Goal: Information Seeking & Learning: Learn about a topic

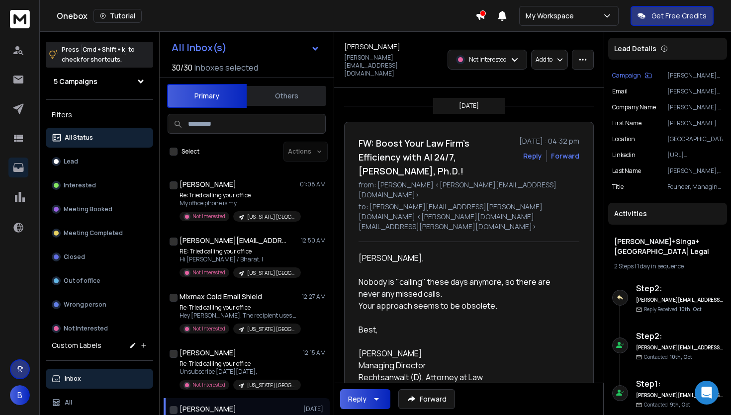
scroll to position [39, 0]
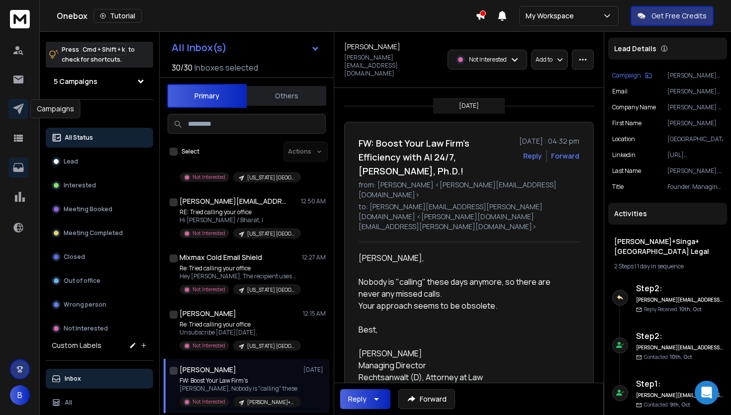
click at [21, 113] on icon at bounding box center [18, 109] width 12 height 12
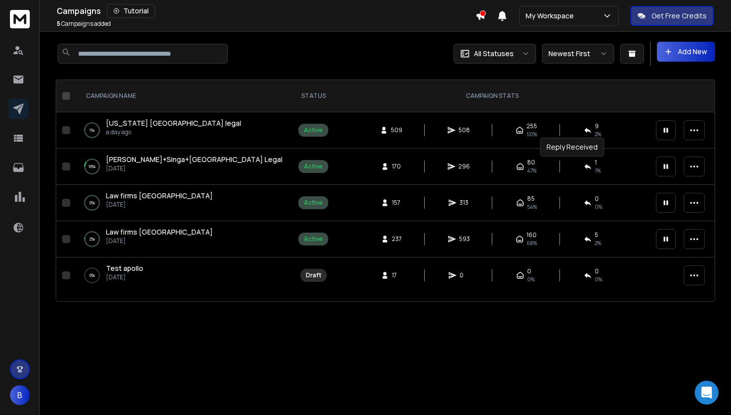
click at [594, 165] on span "1" at bounding box center [595, 163] width 2 height 8
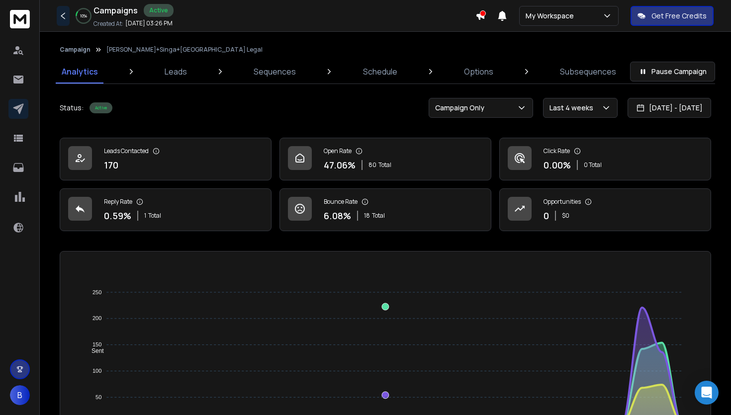
click at [64, 15] on icon at bounding box center [63, 15] width 9 height 9
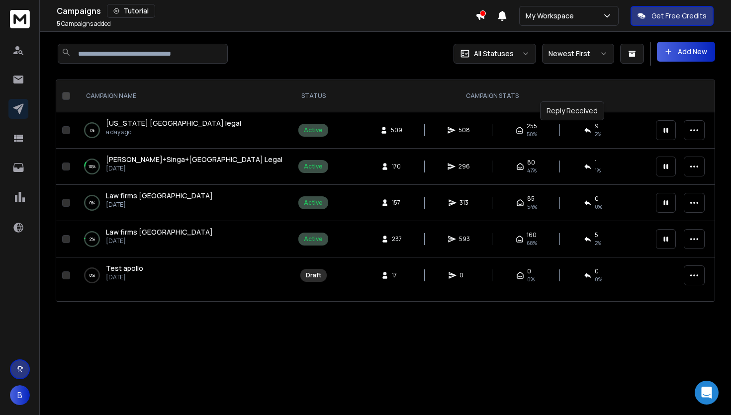
click at [578, 128] on div "9 2 %" at bounding box center [593, 130] width 30 height 16
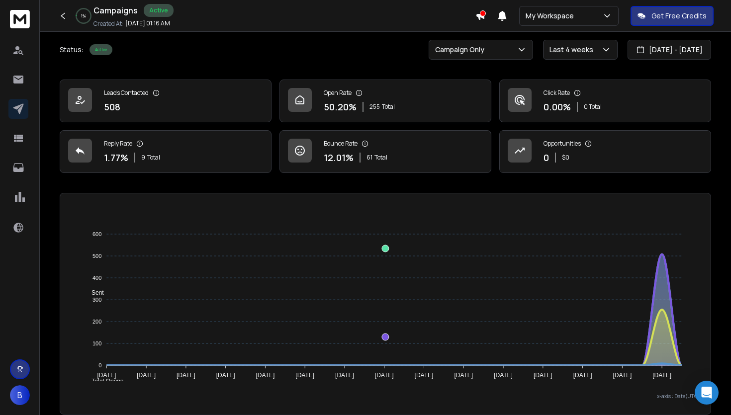
scroll to position [206, 0]
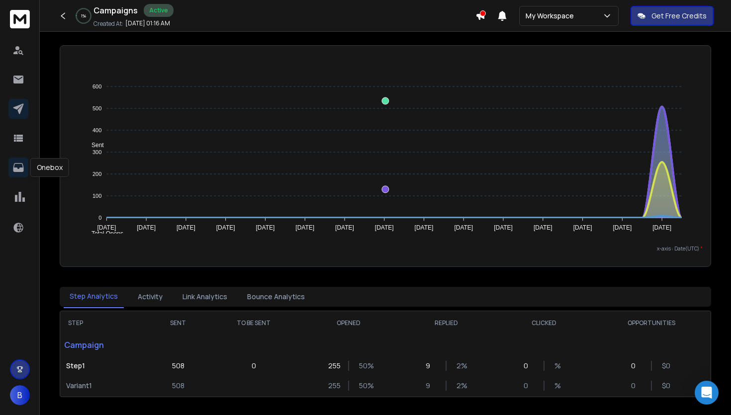
click at [23, 168] on icon at bounding box center [18, 167] width 10 height 9
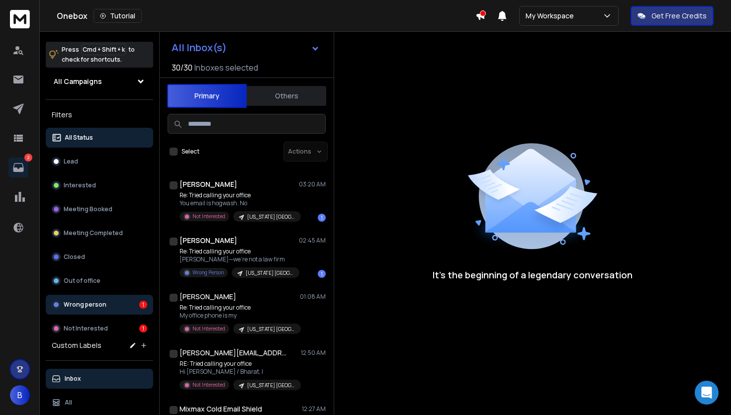
click at [86, 302] on p "Wrong person" at bounding box center [85, 305] width 43 height 8
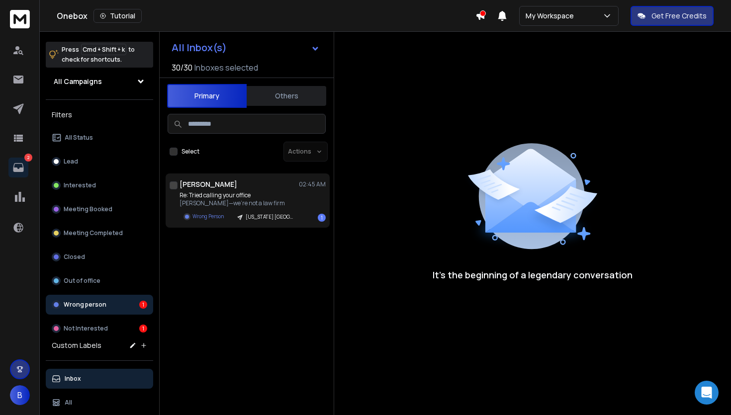
click at [253, 195] on p "Re: Tried calling your office" at bounding box center [238, 195] width 119 height 8
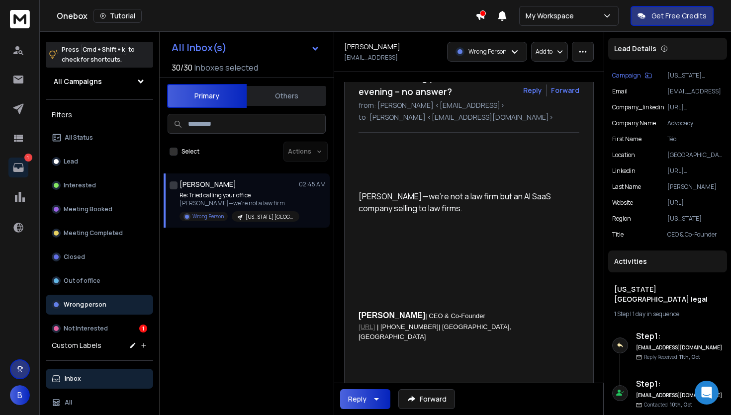
scroll to position [52, 0]
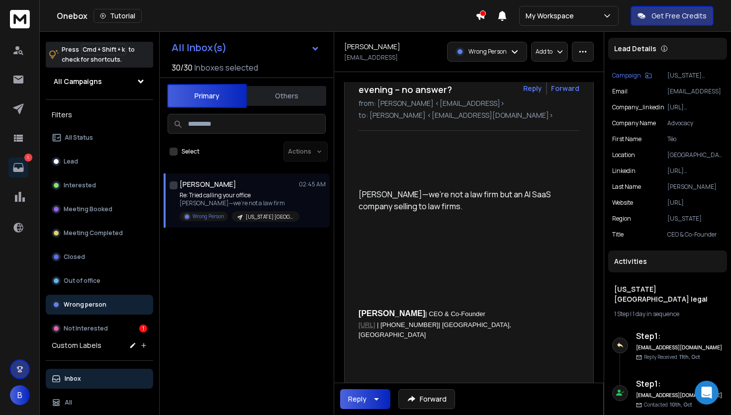
click at [375, 324] on link "[URL]" at bounding box center [366, 324] width 16 height 7
click at [87, 326] on p "Not Interested" at bounding box center [86, 329] width 44 height 8
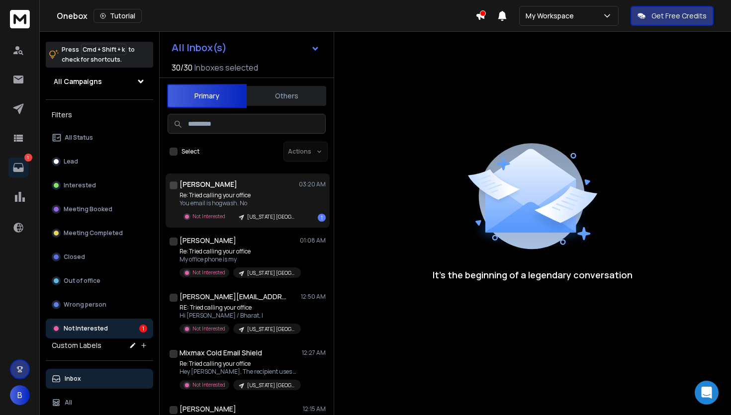
click at [238, 194] on p "Re: Tried calling your office" at bounding box center [238, 195] width 119 height 8
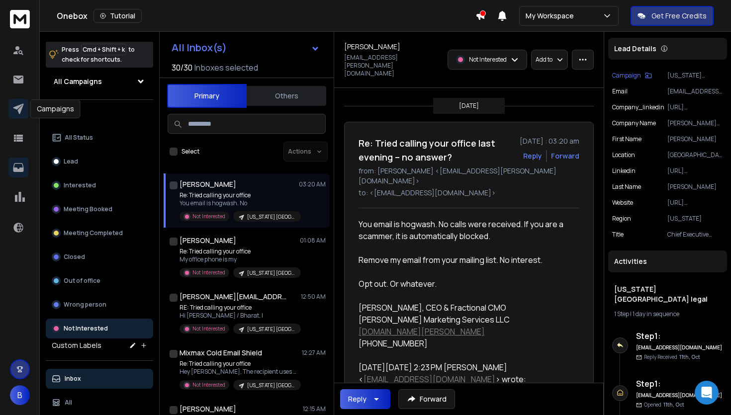
click at [17, 114] on icon at bounding box center [18, 109] width 12 height 12
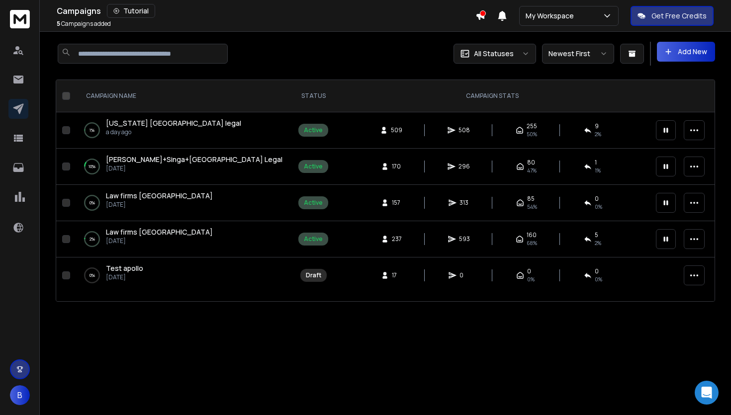
click at [155, 122] on span "[US_STATE] [GEOGRAPHIC_DATA] legal" at bounding box center [173, 122] width 135 height 9
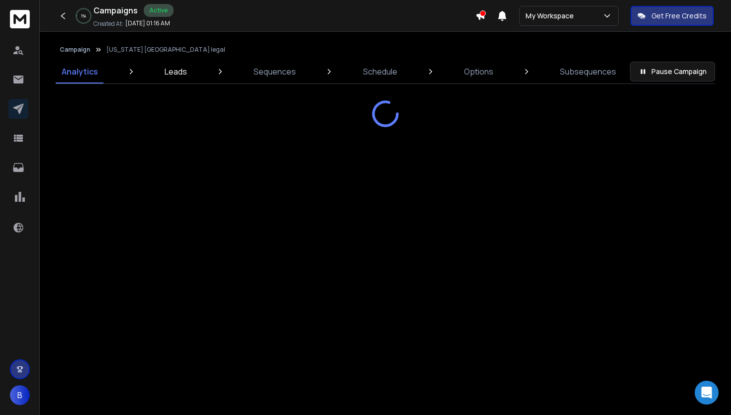
click at [177, 75] on p "Leads" at bounding box center [176, 72] width 22 height 12
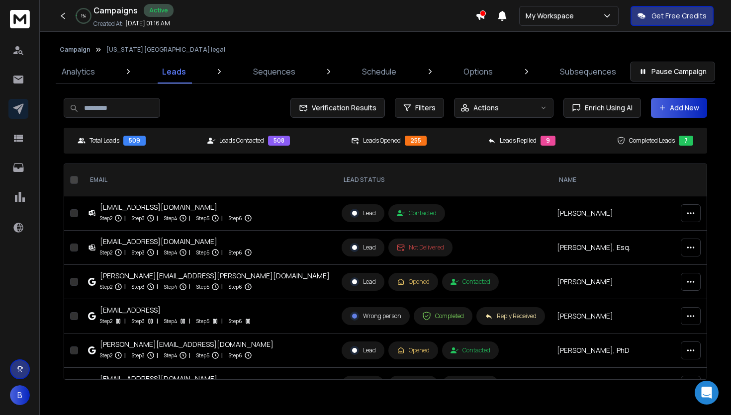
click at [113, 103] on input at bounding box center [112, 108] width 96 height 20
paste input "**********"
type input "**********"
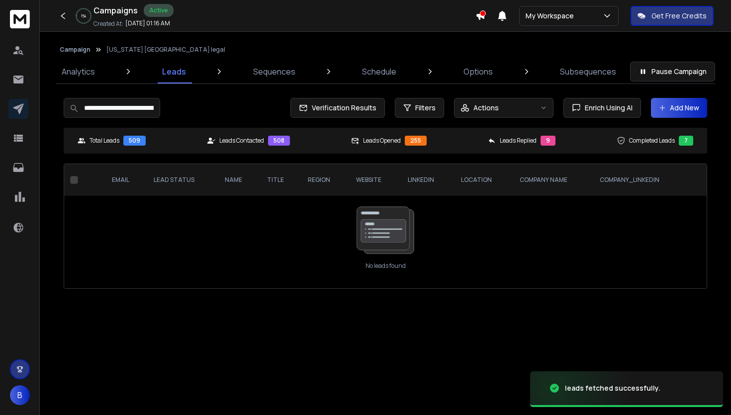
drag, startPoint x: 143, startPoint y: 109, endPoint x: 62, endPoint y: 109, distance: 81.0
click at [62, 109] on div "**********" at bounding box center [385, 188] width 651 height 181
type input "**********"
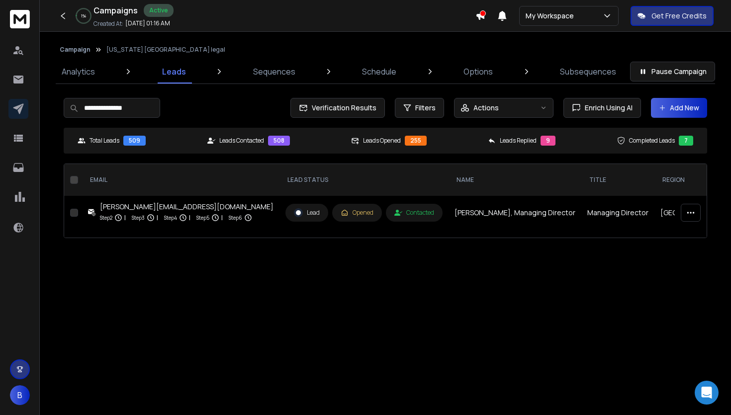
click at [136, 211] on div "[PERSON_NAME][EMAIL_ADDRESS][DOMAIN_NAME]" at bounding box center [186, 207] width 173 height 10
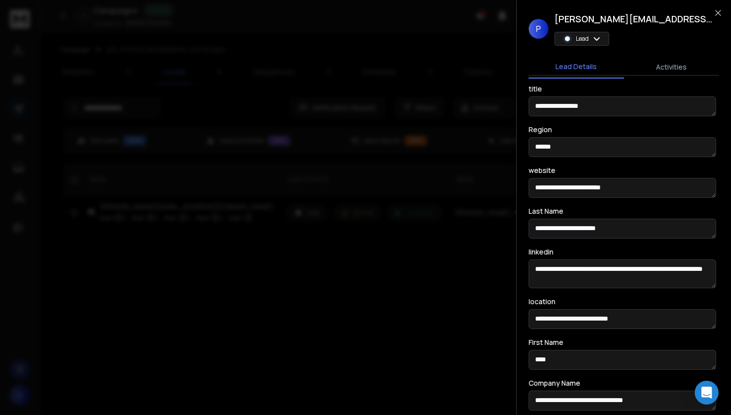
click at [190, 318] on div at bounding box center [365, 207] width 731 height 415
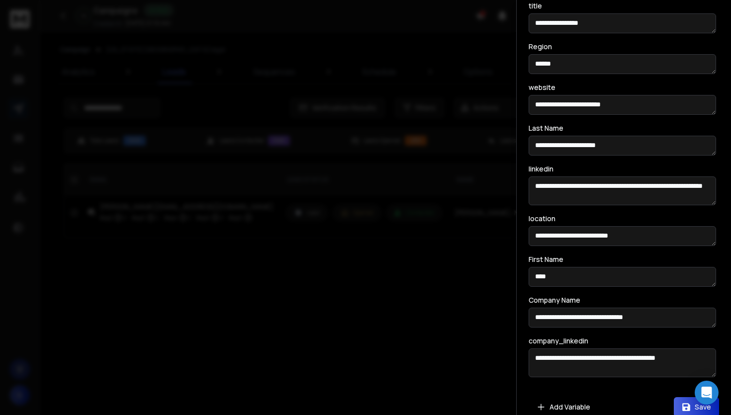
scroll to position [97, 0]
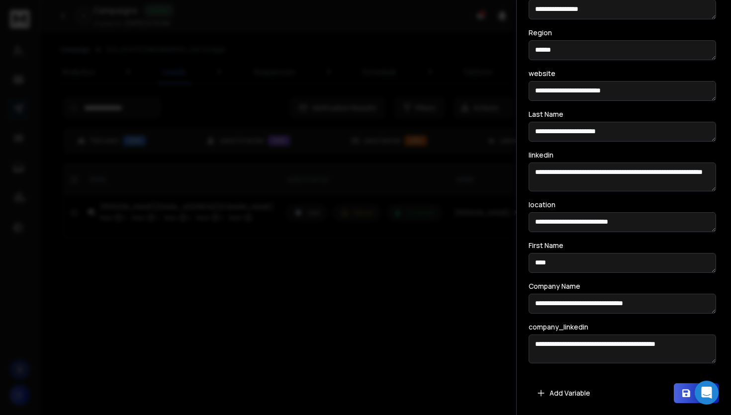
drag, startPoint x: 704, startPoint y: 346, endPoint x: 491, endPoint y: 342, distance: 213.2
click at [491, 342] on body "**********" at bounding box center [365, 207] width 731 height 415
